Goal: Navigation & Orientation: Find specific page/section

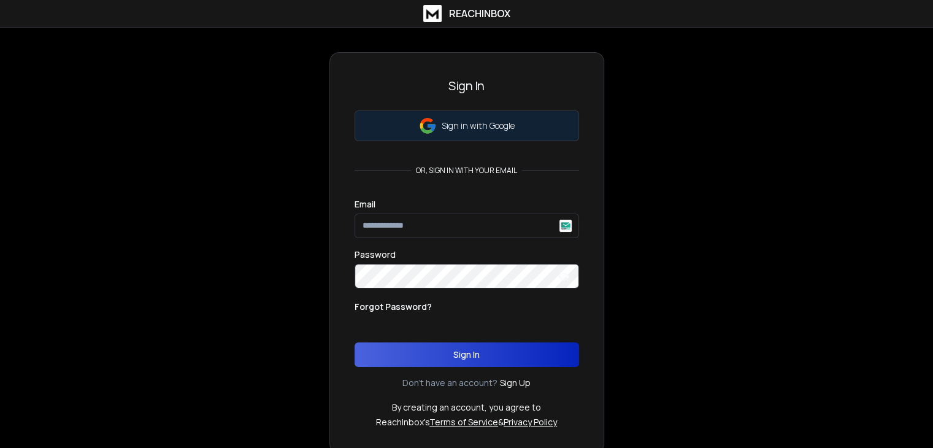
click at [509, 131] on button "Sign in with Google" at bounding box center [466, 125] width 224 height 31
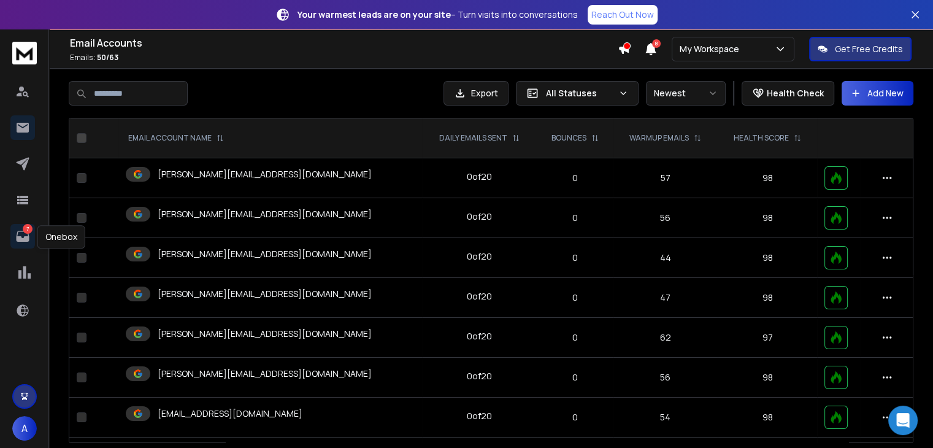
click at [15, 239] on icon at bounding box center [22, 236] width 15 height 15
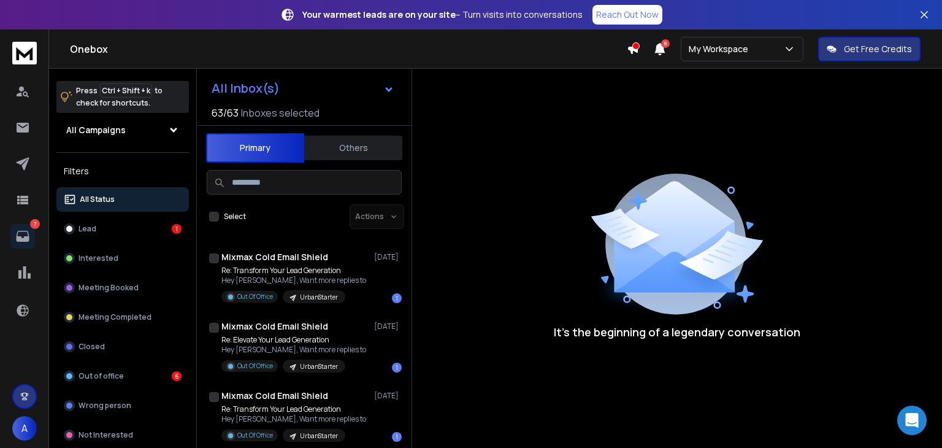
click at [121, 223] on button "Lead 1" at bounding box center [122, 228] width 132 height 25
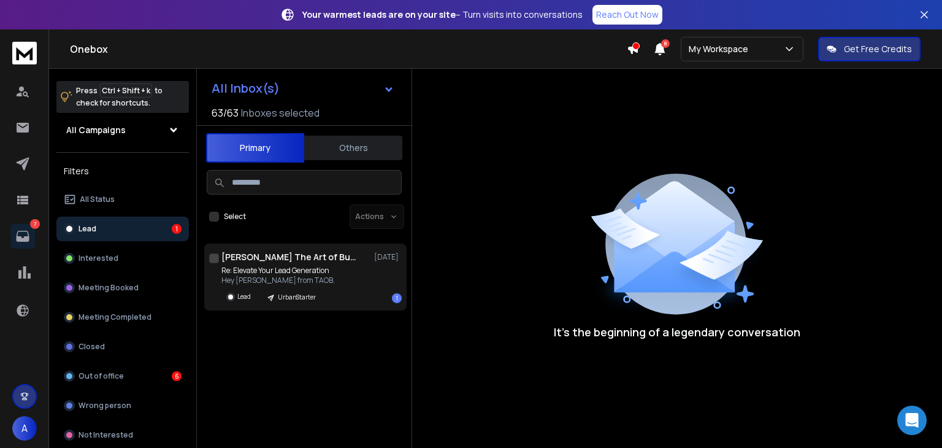
click at [268, 246] on div "[PERSON_NAME] The Art of Business [DATE] Re: Elevate Your Lead Generation Hey […" at bounding box center [305, 276] width 202 height 67
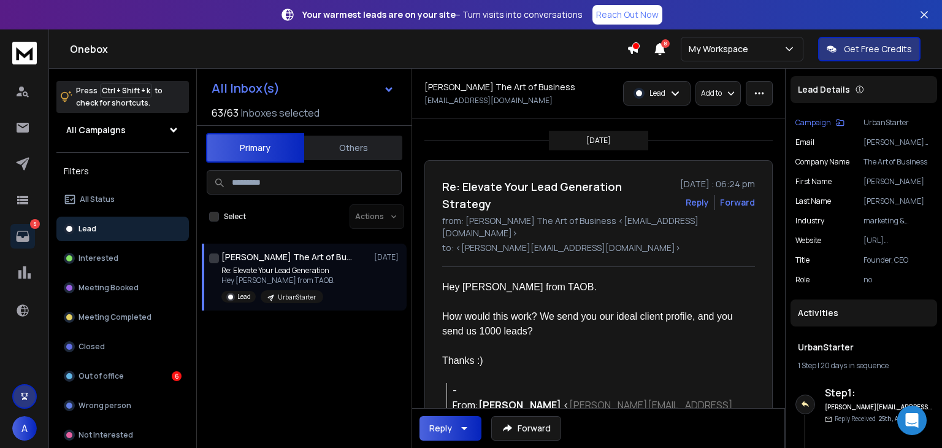
click at [495, 309] on div "How would this work? We send you our ideal client profile, and you send us 1000…" at bounding box center [593, 323] width 303 height 29
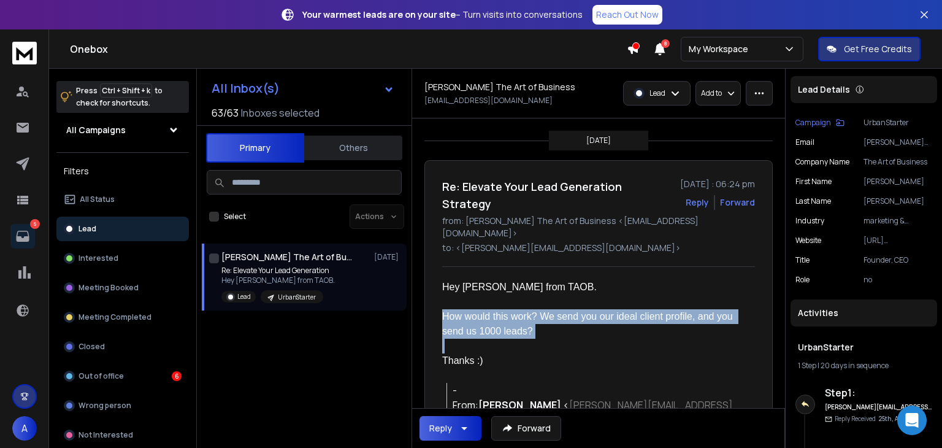
click at [495, 309] on div "How would this work? We send you our ideal client profile, and you send us 1000…" at bounding box center [593, 323] width 303 height 29
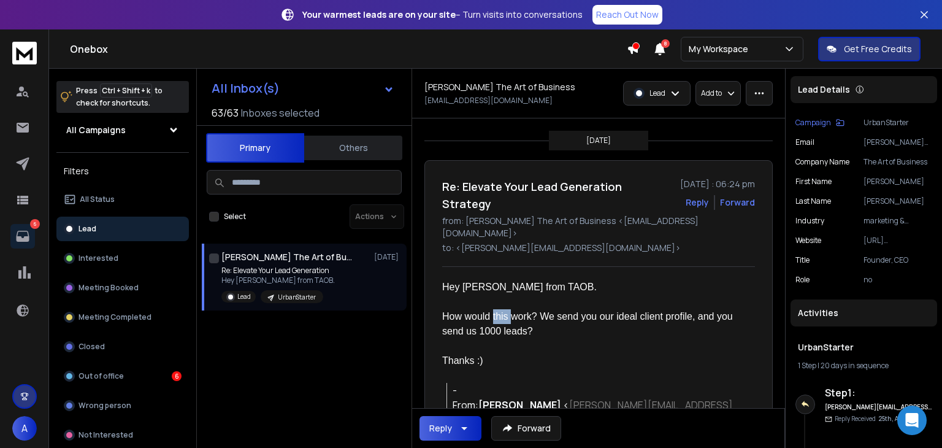
click at [495, 309] on div "How would this work? We send you our ideal client profile, and you send us 1000…" at bounding box center [593, 323] width 303 height 29
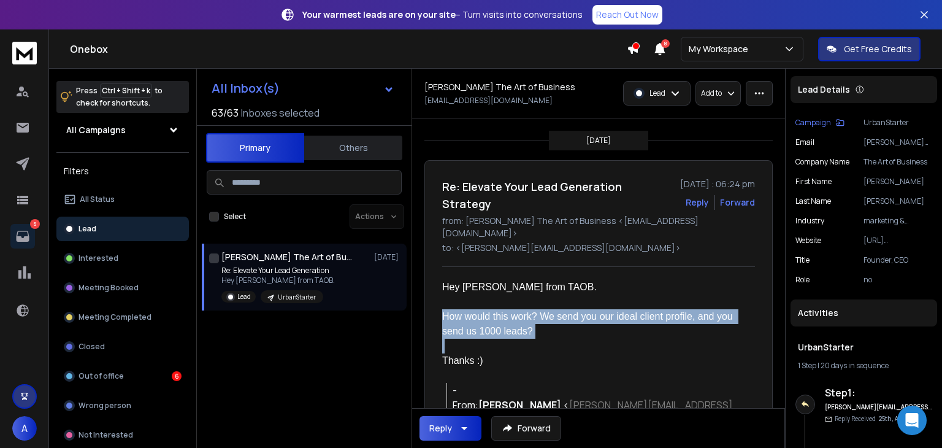
click at [495, 309] on div "How would this work? We send you our ideal client profile, and you send us 1000…" at bounding box center [593, 323] width 303 height 29
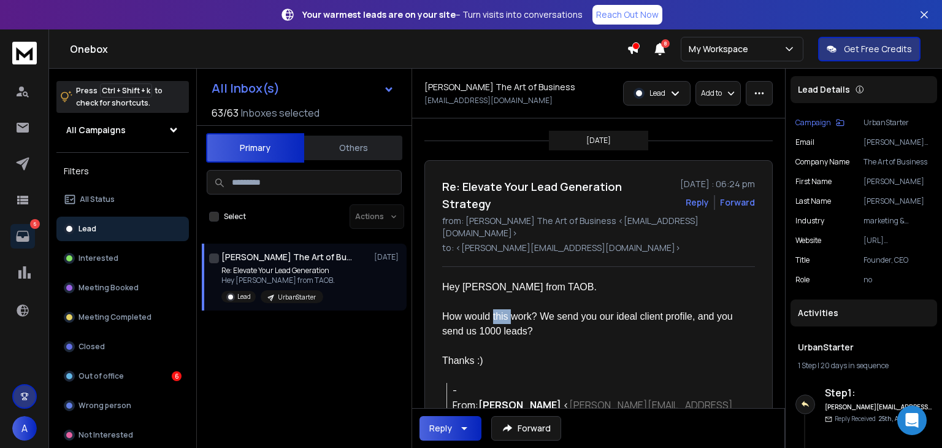
click at [495, 309] on div "How would this work? We send you our ideal client profile, and you send us 1000…" at bounding box center [593, 323] width 303 height 29
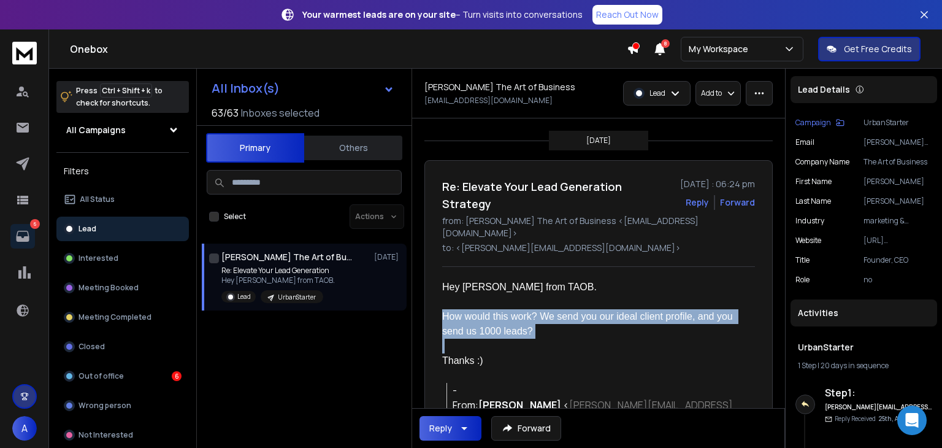
click at [495, 309] on div "How would this work? We send you our ideal client profile, and you send us 1000…" at bounding box center [593, 323] width 303 height 29
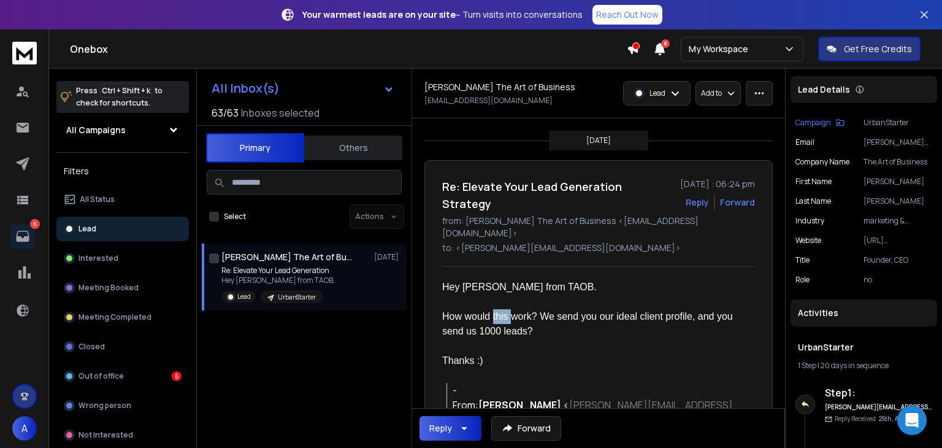
click at [495, 309] on div "How would this work? We send you our ideal client profile, and you send us 1000…" at bounding box center [593, 323] width 303 height 29
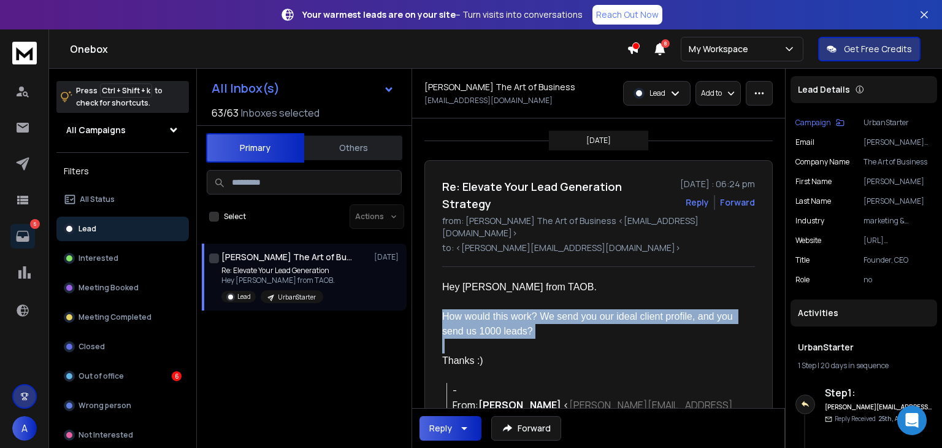
click at [495, 309] on div "How would this work? We send you our ideal client profile, and you send us 1000…" at bounding box center [593, 323] width 303 height 29
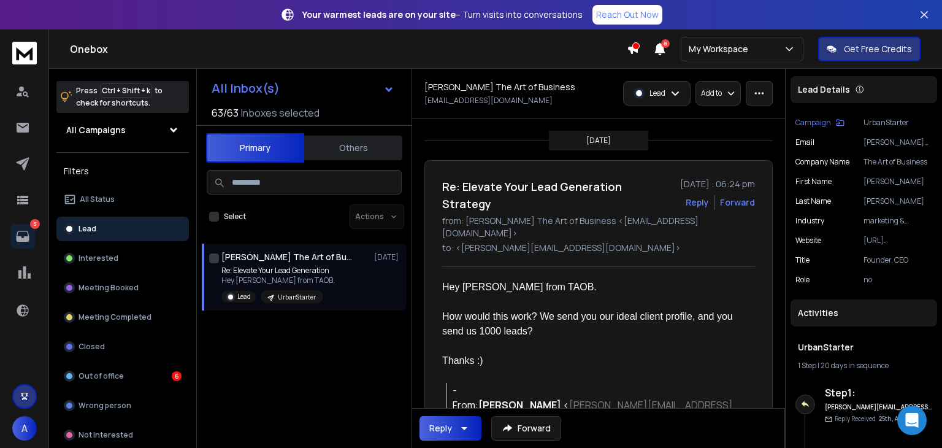
click at [495, 309] on div "How would this work? We send you our ideal client profile, and you send us 1000…" at bounding box center [593, 323] width 303 height 29
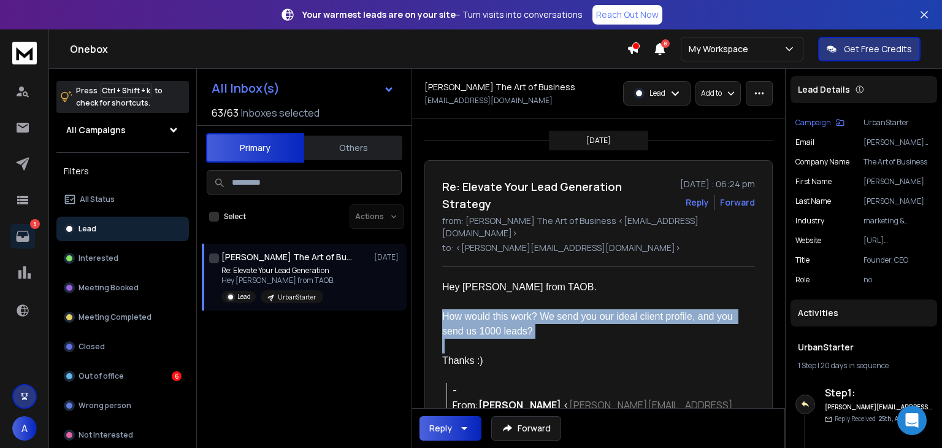
click at [495, 309] on div "How would this work? We send you our ideal client profile, and you send us 1000…" at bounding box center [593, 323] width 303 height 29
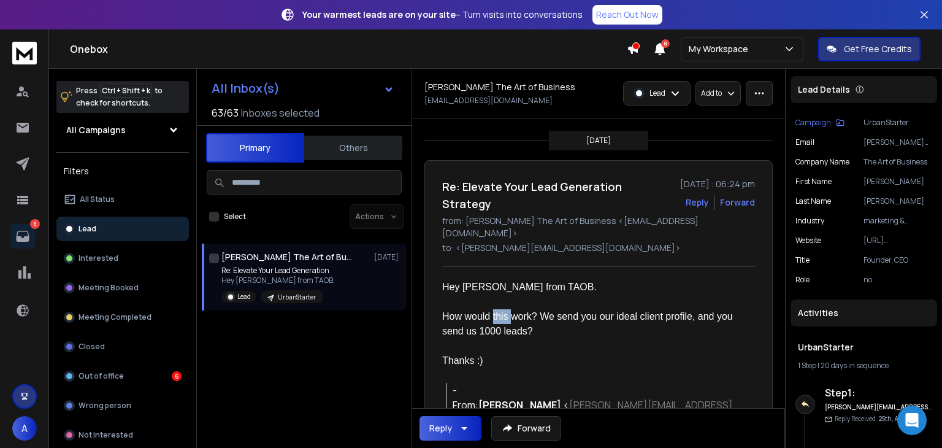
click at [495, 309] on div "How would this work? We send you our ideal client profile, and you send us 1000…" at bounding box center [593, 323] width 303 height 29
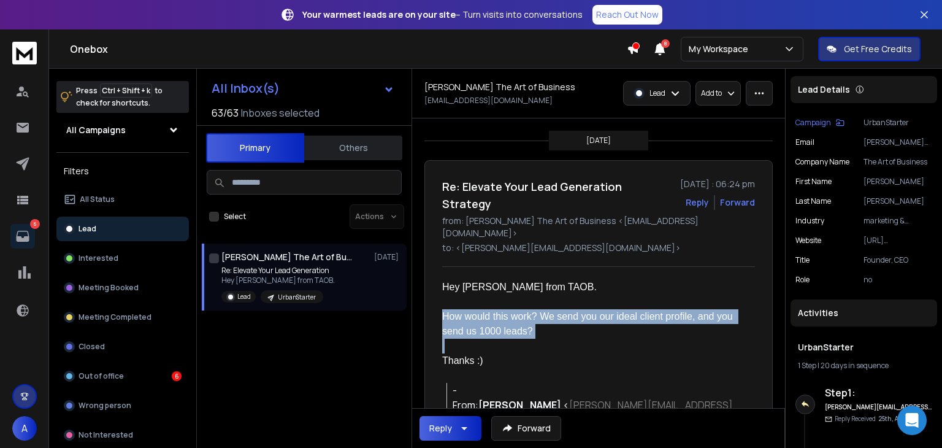
click at [495, 309] on div "How would this work? We send you our ideal client profile, and you send us 1000…" at bounding box center [593, 323] width 303 height 29
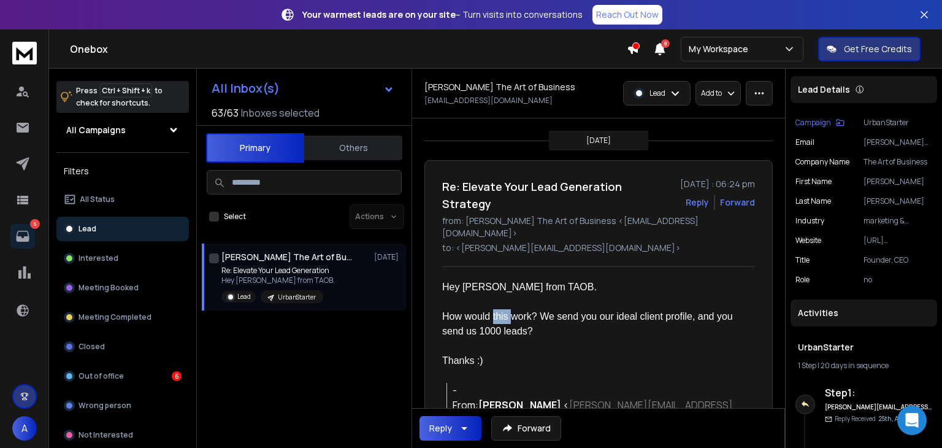
click at [495, 309] on div "How would this work? We send you our ideal client profile, and you send us 1000…" at bounding box center [593, 323] width 303 height 29
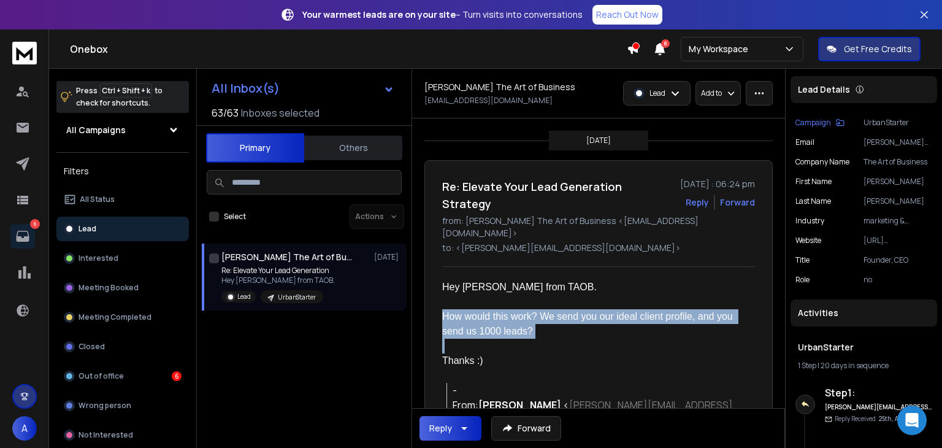
click at [495, 309] on div "How would this work? We send you our ideal client profile, and you send us 1000…" at bounding box center [593, 323] width 303 height 29
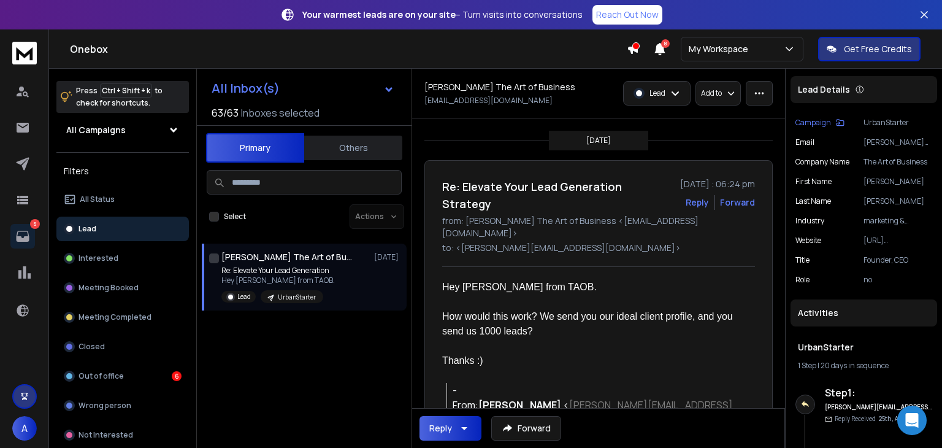
click at [495, 309] on div "How would this work? We send you our ideal client profile, and you send us 1000…" at bounding box center [593, 323] width 303 height 29
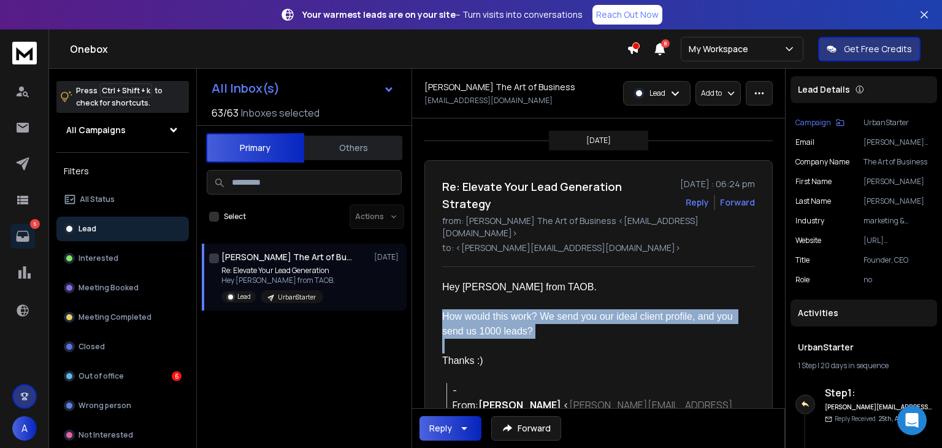
click at [495, 309] on div "How would this work? We send you our ideal client profile, and you send us 1000…" at bounding box center [593, 323] width 303 height 29
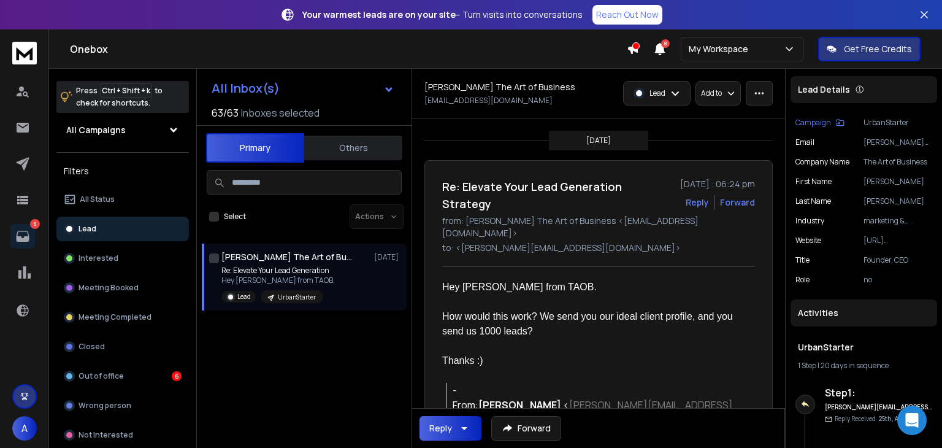
click at [495, 309] on div "How would this work? We send you our ideal client profile, and you send us 1000…" at bounding box center [593, 323] width 303 height 29
click at [100, 365] on button "Out of office 6" at bounding box center [122, 376] width 132 height 25
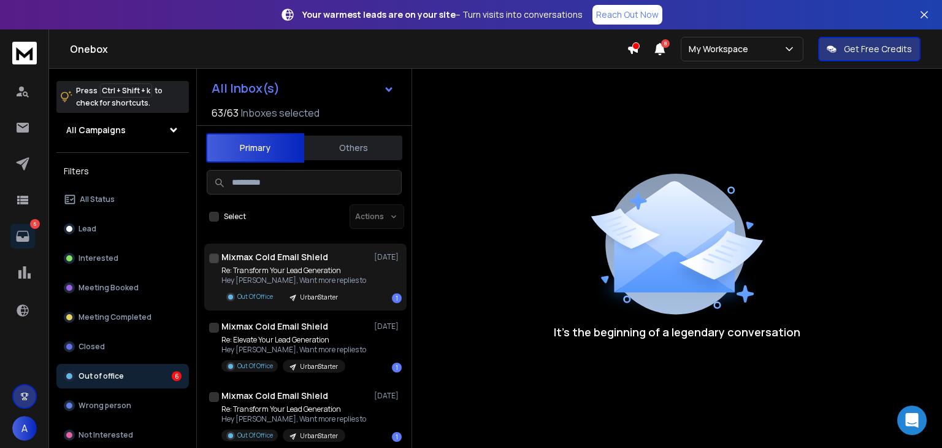
click at [288, 267] on p "Re: Transform Your Lead Generation" at bounding box center [293, 270] width 145 height 10
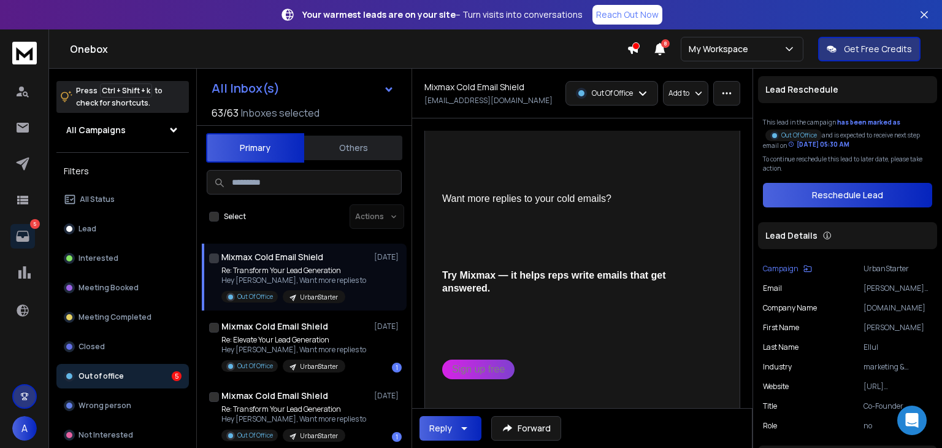
scroll to position [206, 0]
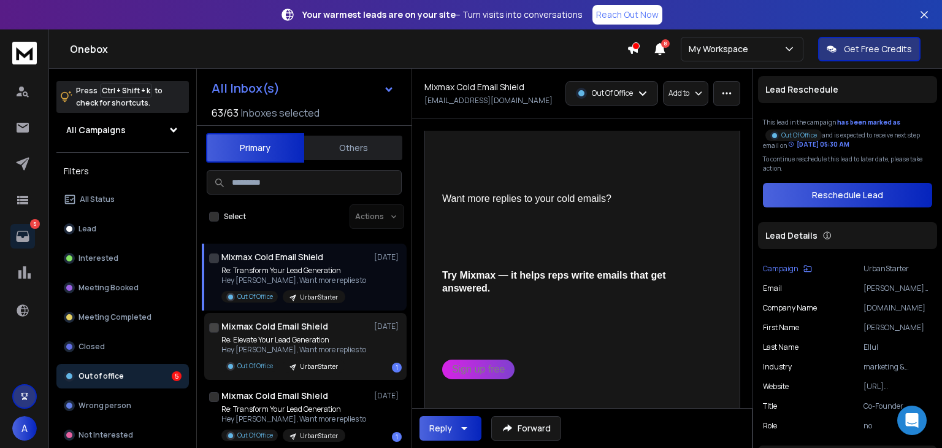
click at [343, 329] on div "Mixmax Cold Email Shield [DATE]" at bounding box center [311, 326] width 180 height 12
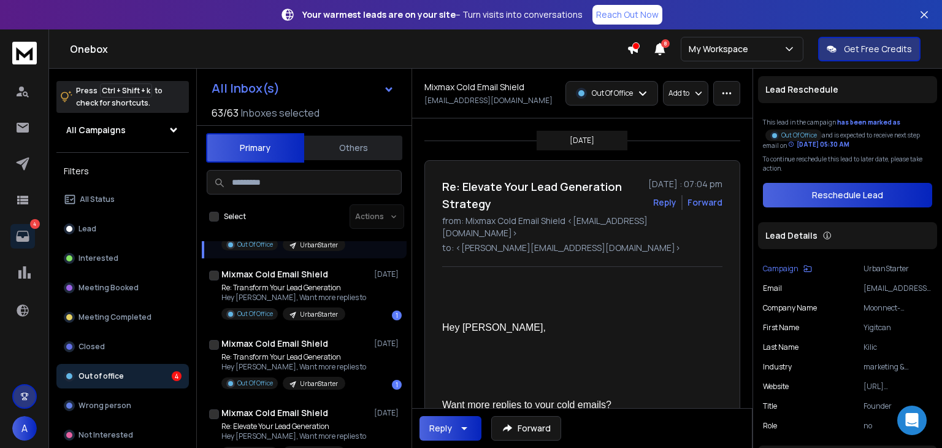
scroll to position [130, 0]
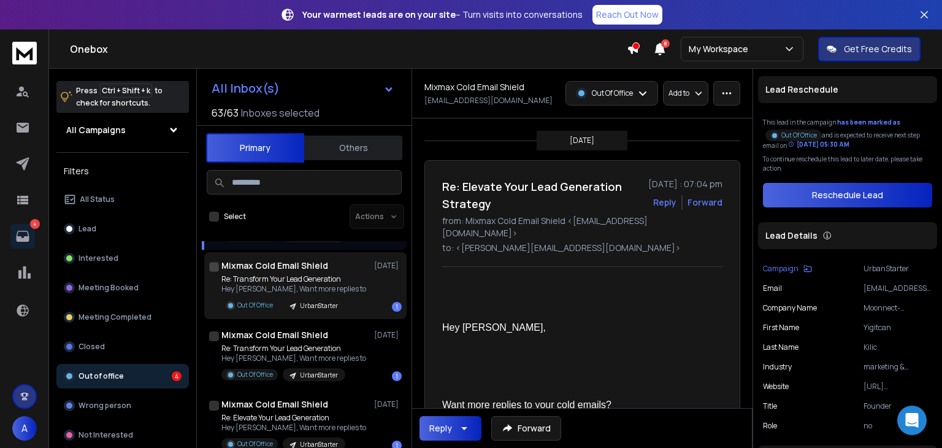
click at [356, 288] on div "Re: Transform Your Lead Generation Hey [PERSON_NAME], Want more replies to Out …" at bounding box center [311, 292] width 180 height 37
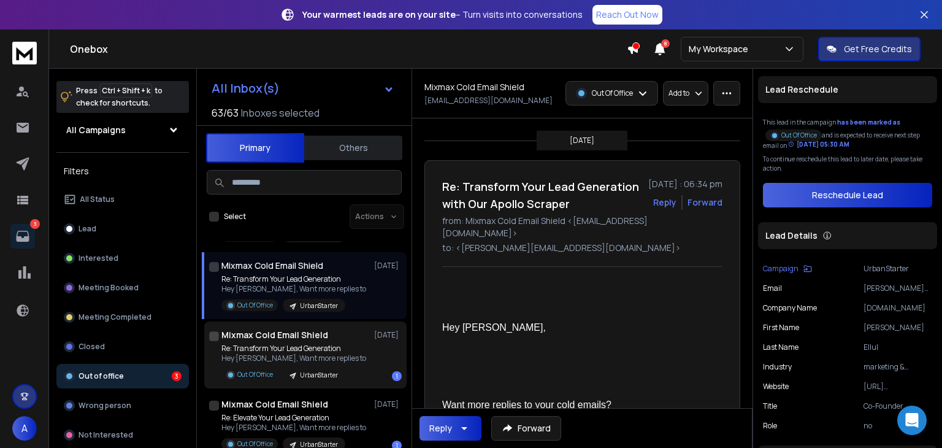
click at [338, 345] on p "Re: Transform Your Lead Generation" at bounding box center [293, 348] width 145 height 10
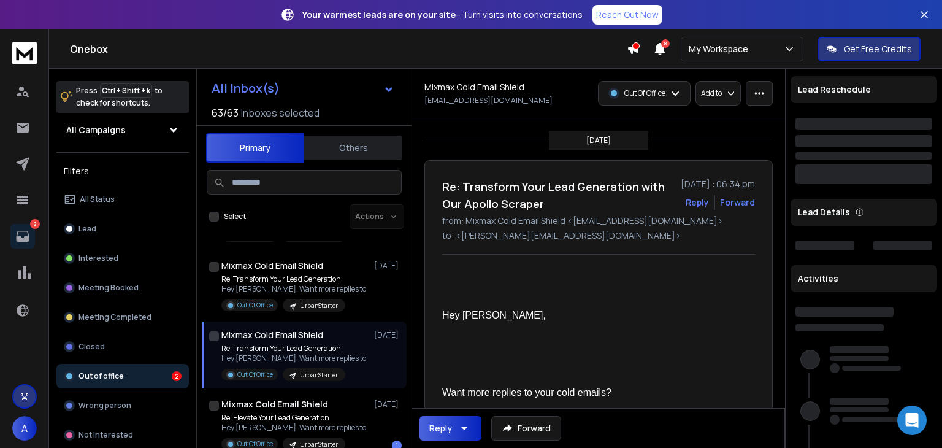
scroll to position [211, 0]
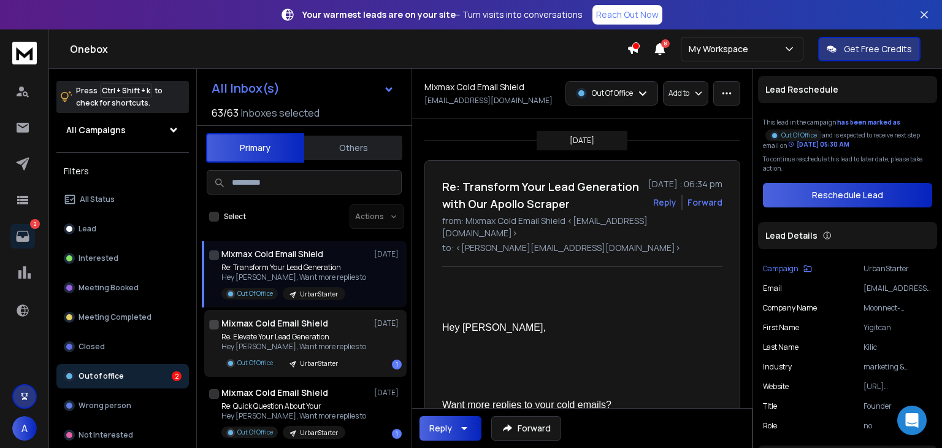
click at [345, 321] on div "Mixmax Cold Email Shield [DATE]" at bounding box center [311, 323] width 180 height 12
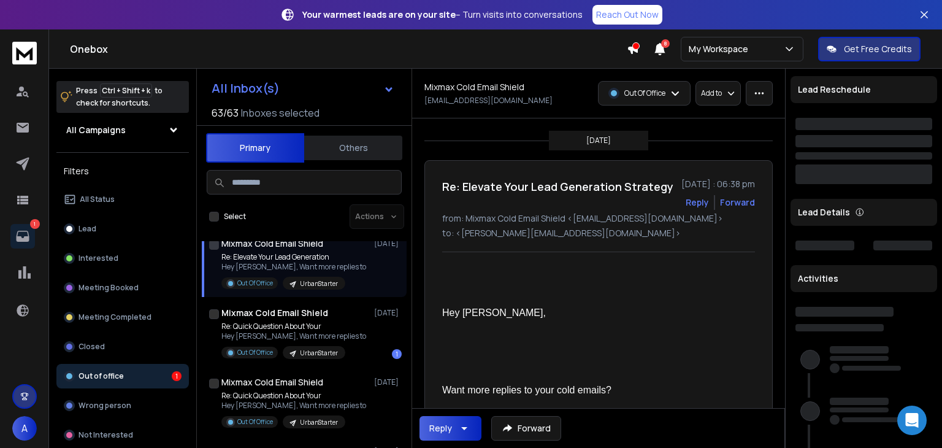
click at [345, 321] on div "Mixmax Cold Email Shield [DATE] Re: Quick Question About Your Hey [PERSON_NAME]…" at bounding box center [311, 333] width 180 height 52
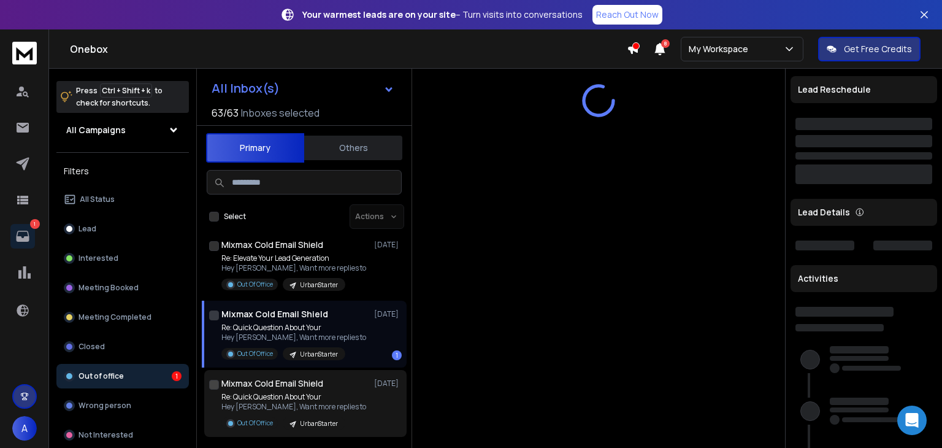
click at [337, 394] on p "Re: Quick Question About Your" at bounding box center [293, 397] width 145 height 10
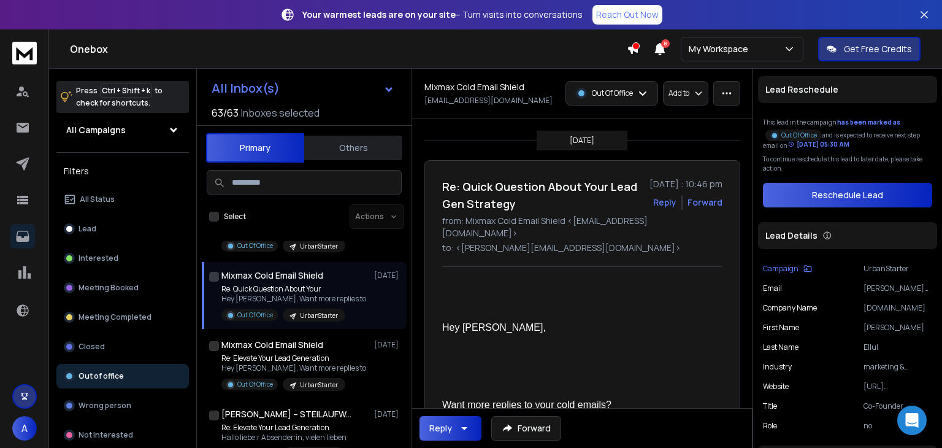
scroll to position [402, 0]
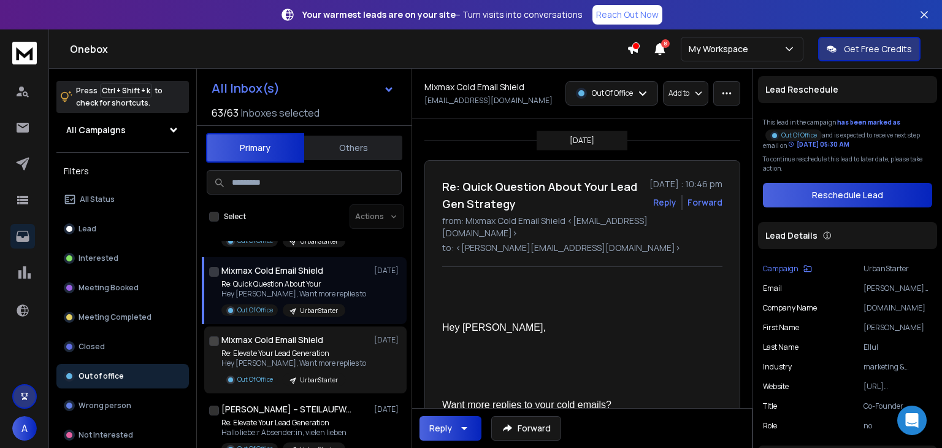
click at [346, 367] on div "Re: Elevate Your Lead Generation Hey [PERSON_NAME], Want more replies to Out Of…" at bounding box center [311, 366] width 180 height 37
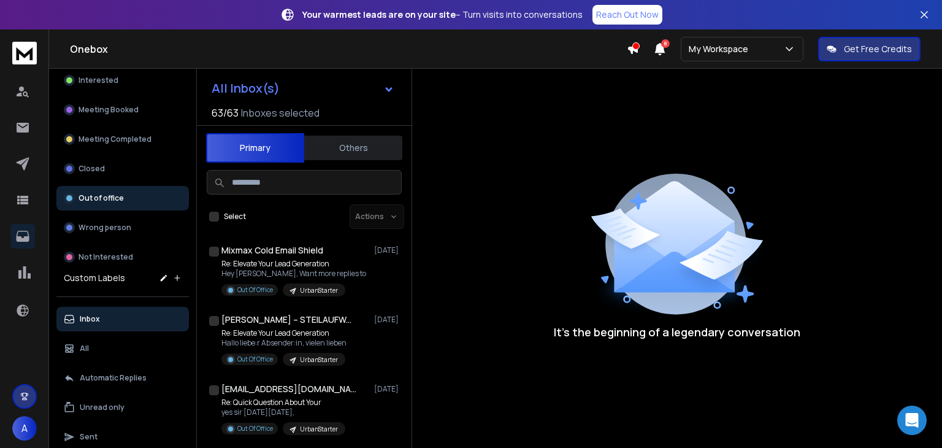
scroll to position [178, 0]
click at [86, 338] on button "All" at bounding box center [122, 347] width 132 height 25
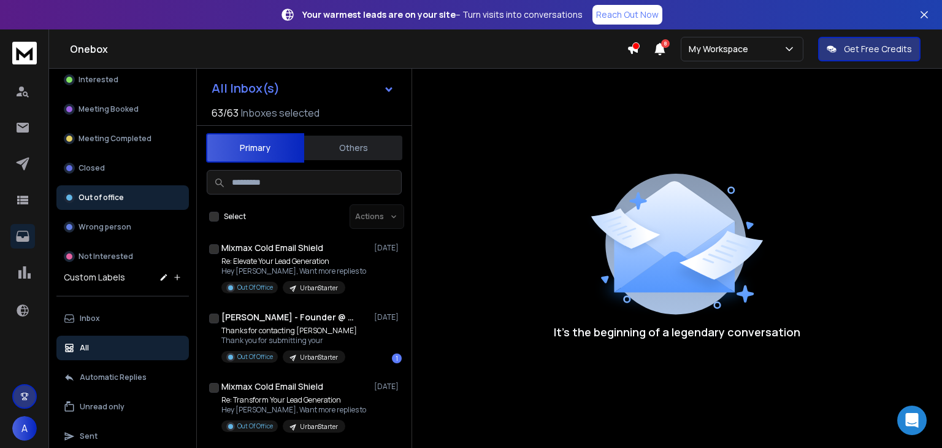
scroll to position [81, 0]
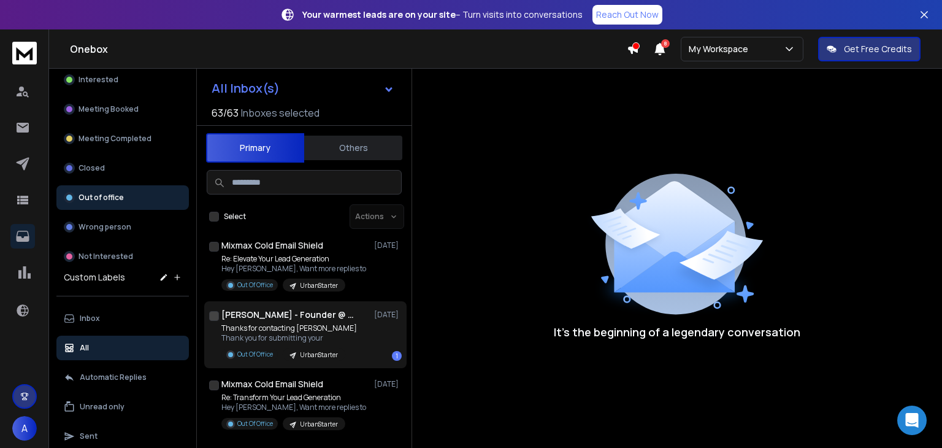
click at [270, 316] on h1 "[PERSON_NAME] - Founder @ LiftConversions" at bounding box center [288, 314] width 135 height 12
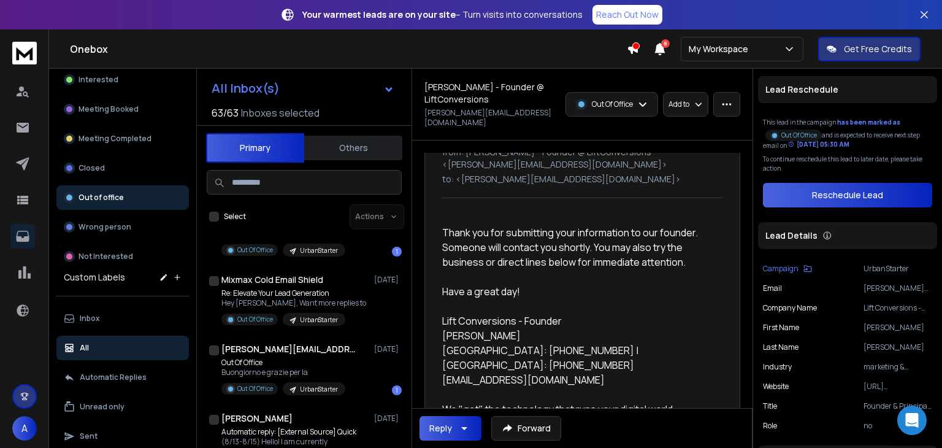
scroll to position [578, 0]
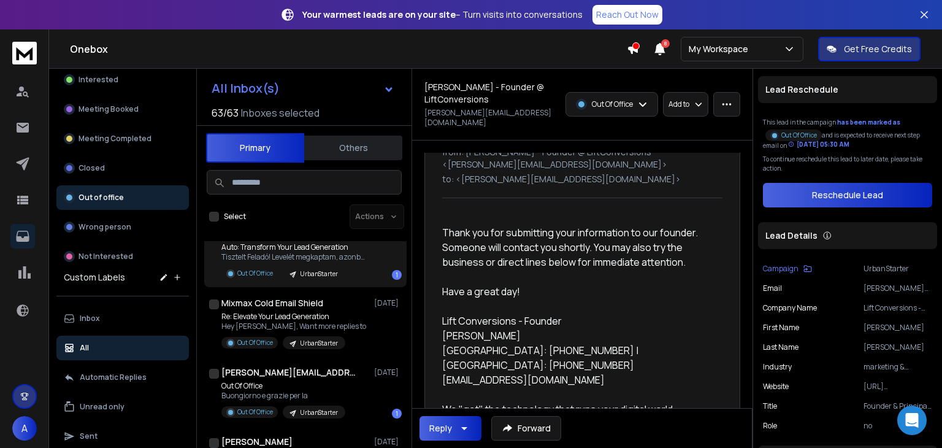
click at [348, 263] on div "Auto: Transform Your Lead Generation Tisztelt Feladó! Levelét megkaptam, azonba…" at bounding box center [294, 260] width 147 height 37
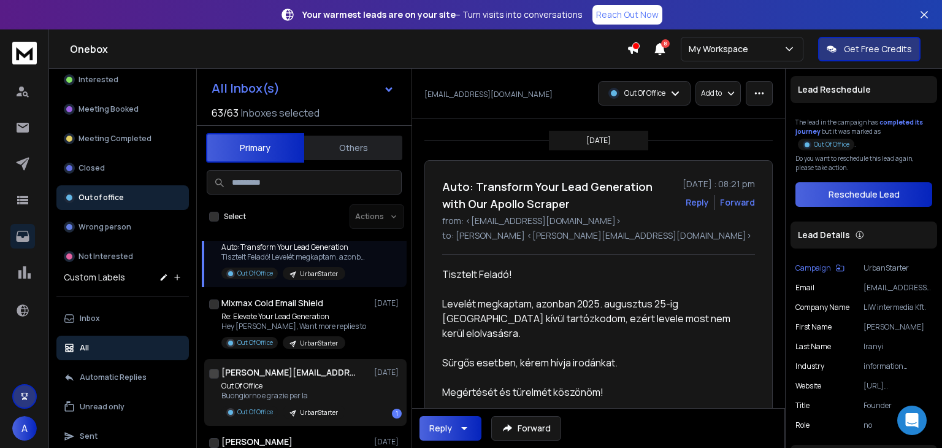
click at [352, 383] on div "Out Of Office Buongiorno e grazie per la Out Of Office UrbanStarter 1" at bounding box center [311, 399] width 180 height 37
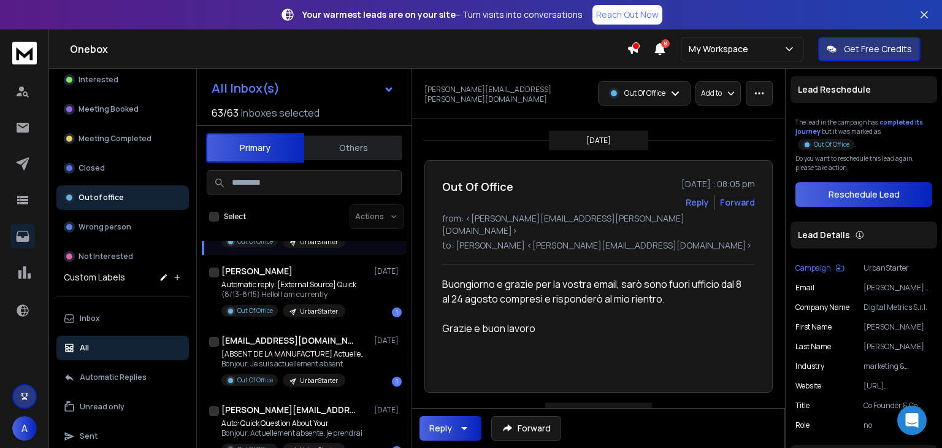
scroll to position [750, 0]
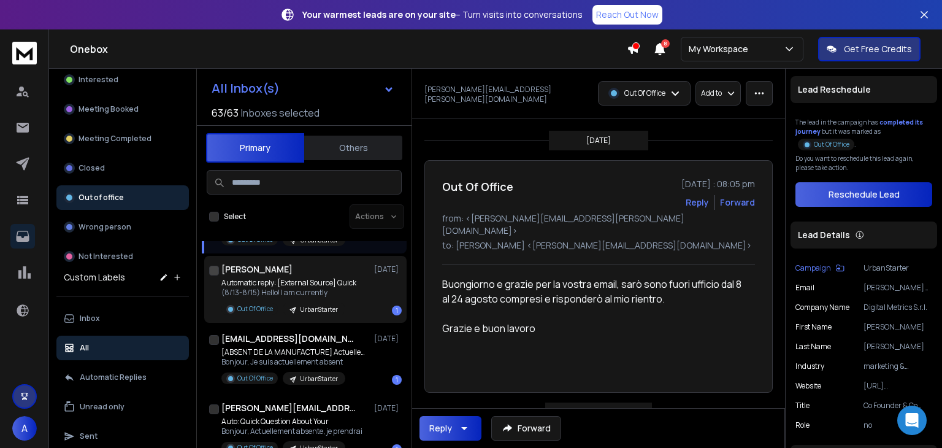
click at [356, 284] on p "Automatic reply: [External Source] Quick" at bounding box center [288, 283] width 135 height 10
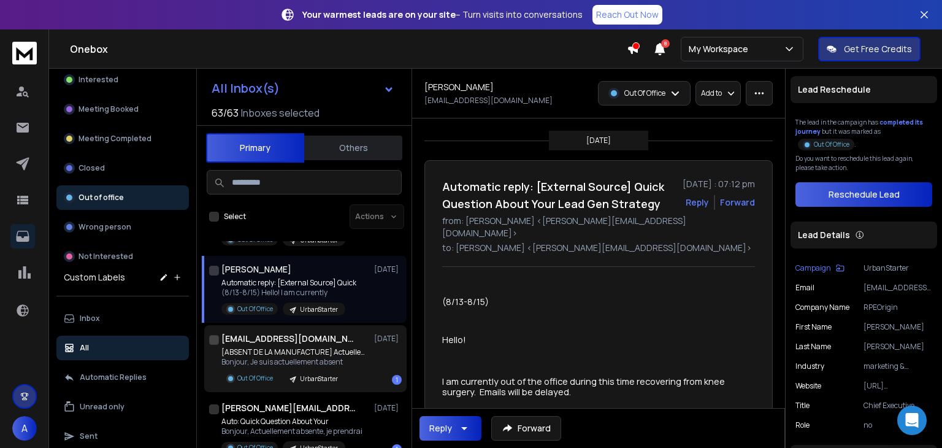
click at [315, 365] on p "Bonjour, Je suis actuellement absent" at bounding box center [294, 362] width 147 height 10
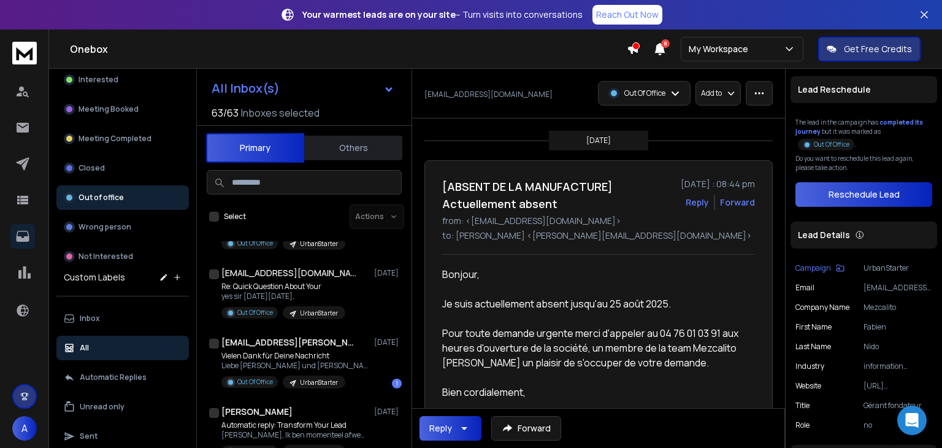
scroll to position [1233, 0]
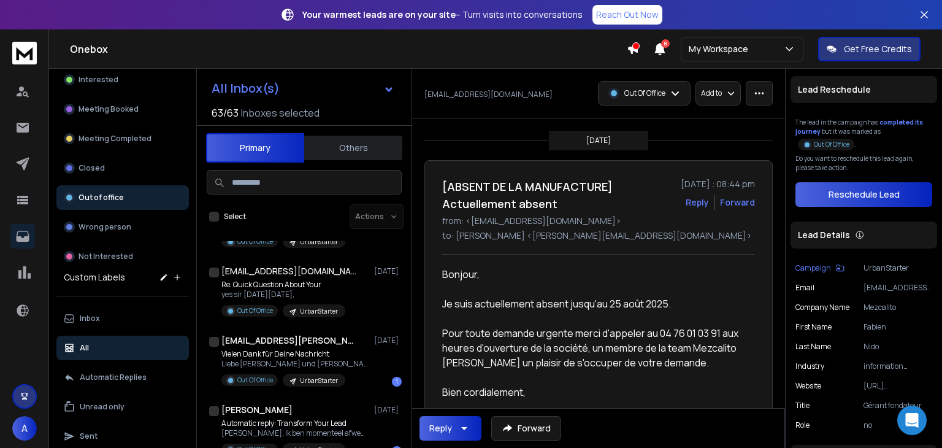
click at [332, 342] on h1 "[EMAIL_ADDRESS][PERSON_NAME][DOMAIN_NAME]" at bounding box center [288, 340] width 135 height 12
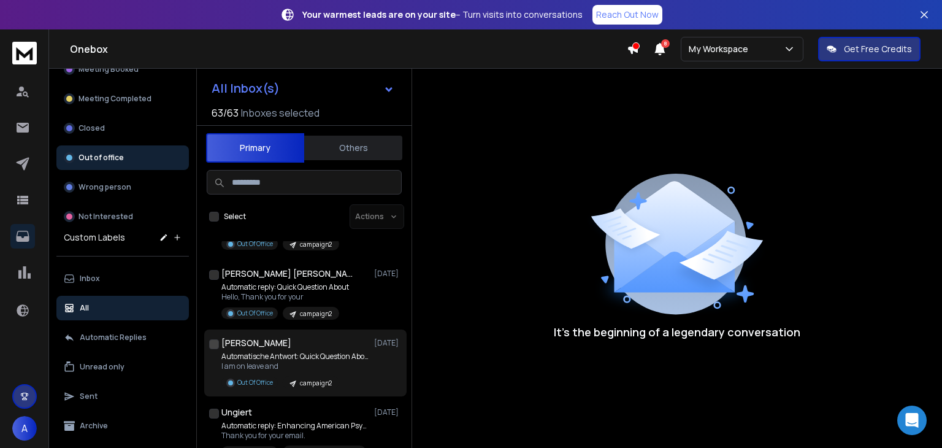
scroll to position [4500, 0]
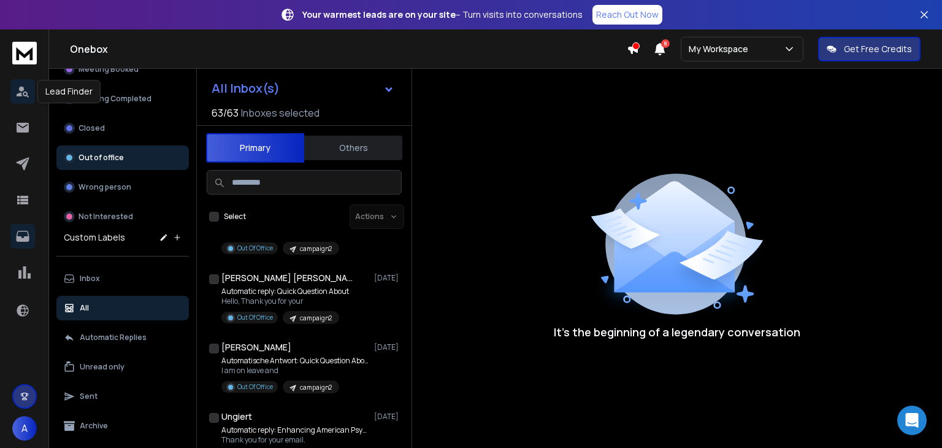
click at [29, 83] on link at bounding box center [22, 91] width 25 height 25
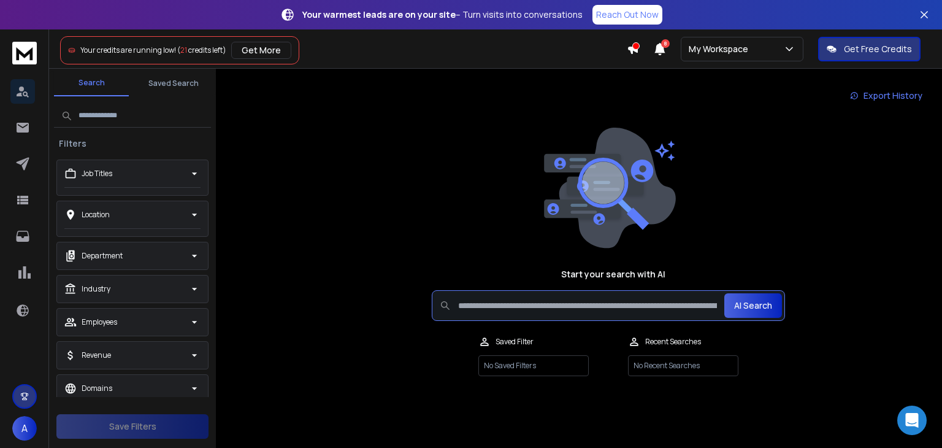
scroll to position [126, 0]
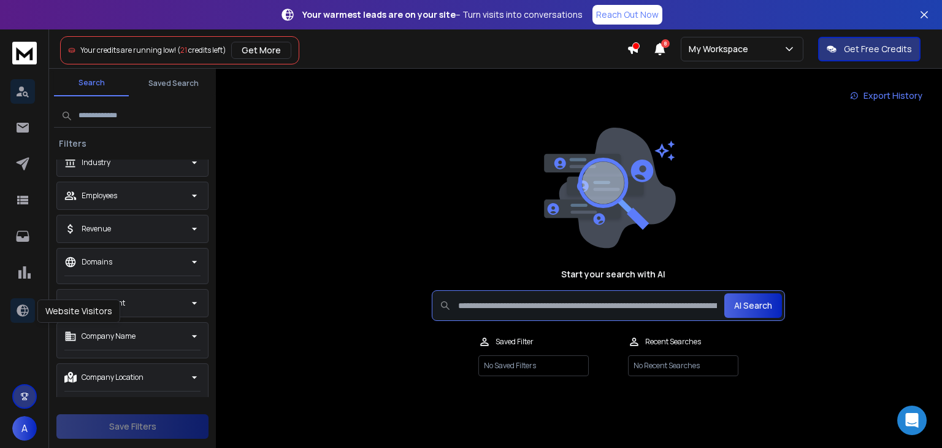
click at [17, 305] on icon at bounding box center [22, 310] width 15 height 15
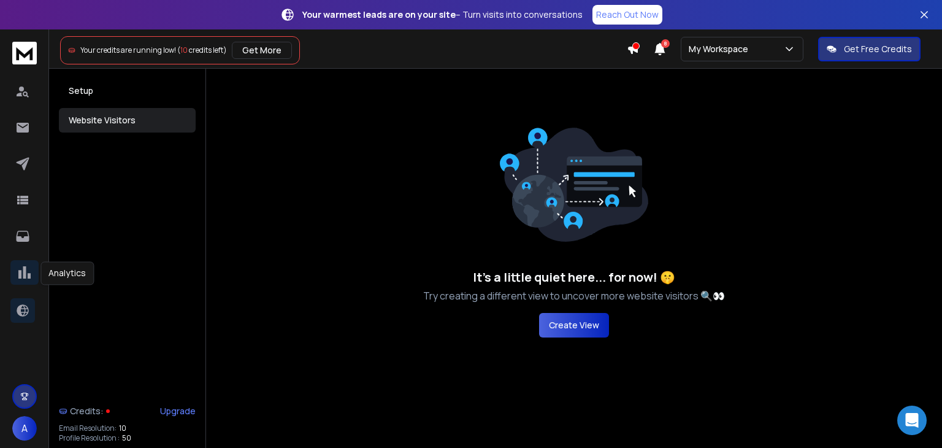
click at [27, 277] on icon at bounding box center [24, 272] width 18 height 18
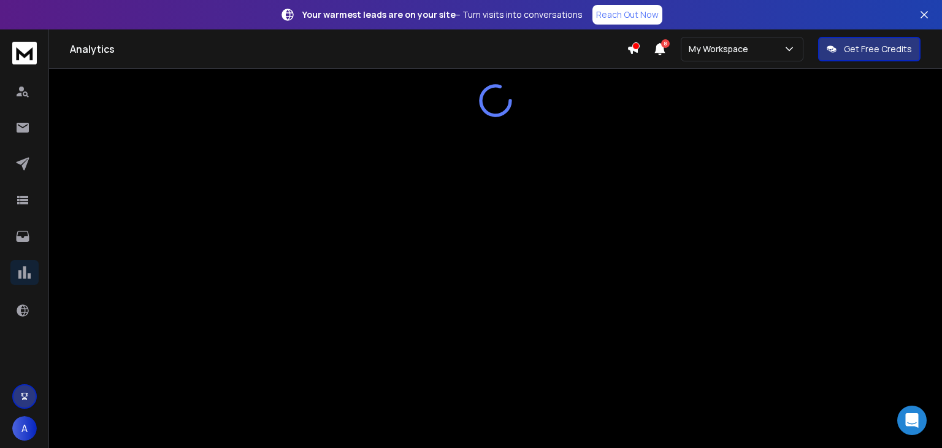
click at [20, 250] on div at bounding box center [24, 238] width 28 height 29
click at [22, 235] on icon at bounding box center [22, 236] width 15 height 15
